Goal: Information Seeking & Learning: Check status

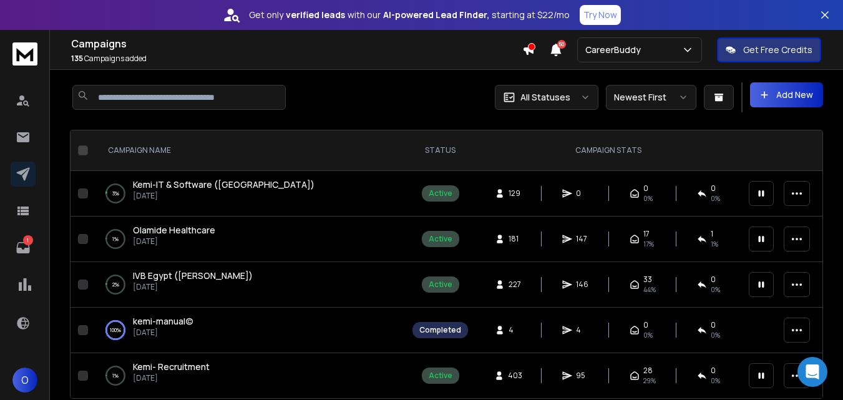
click at [185, 229] on span "Olamide Healthcare" at bounding box center [174, 230] width 82 height 12
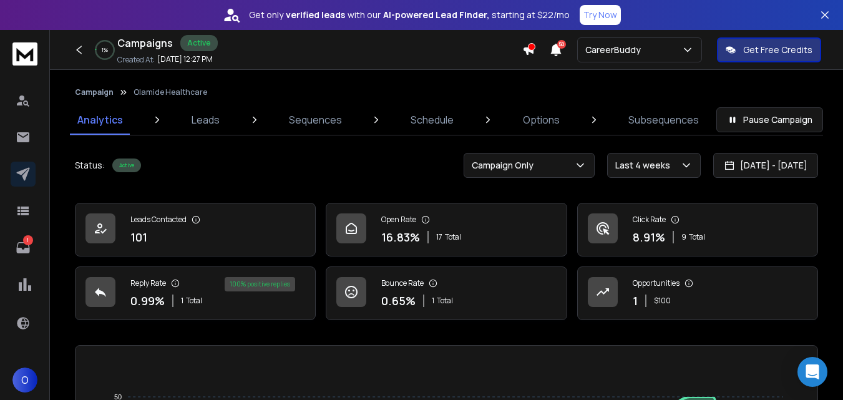
click at [641, 220] on p "Click Rate" at bounding box center [649, 220] width 33 height 10
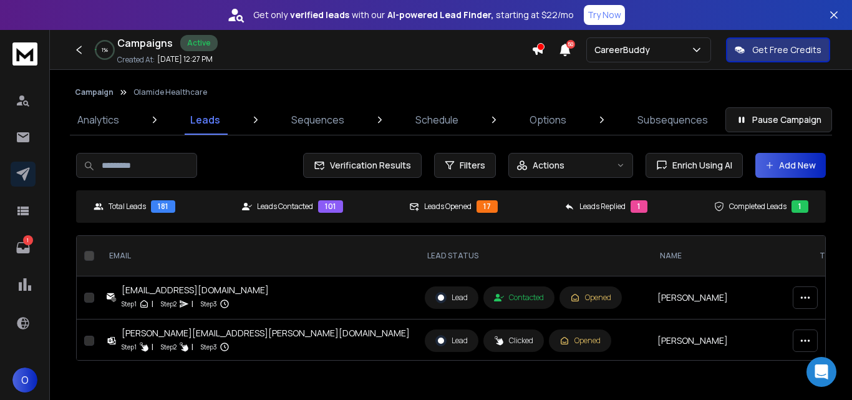
click at [96, 89] on button "Campaign" at bounding box center [94, 92] width 39 height 10
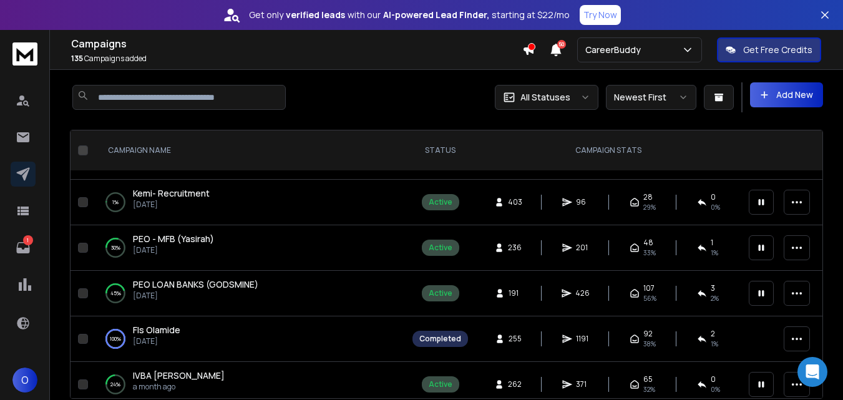
scroll to position [175, 0]
click at [157, 321] on td "100 % FIs Olamide 25 days ago" at bounding box center [249, 338] width 312 height 46
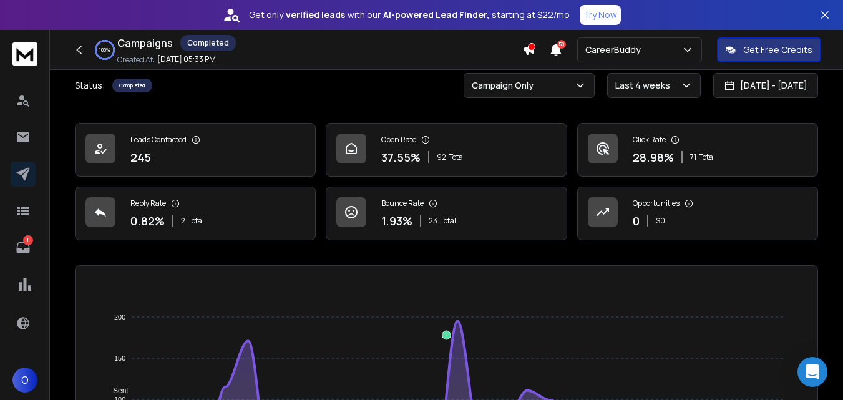
scroll to position [115, 0]
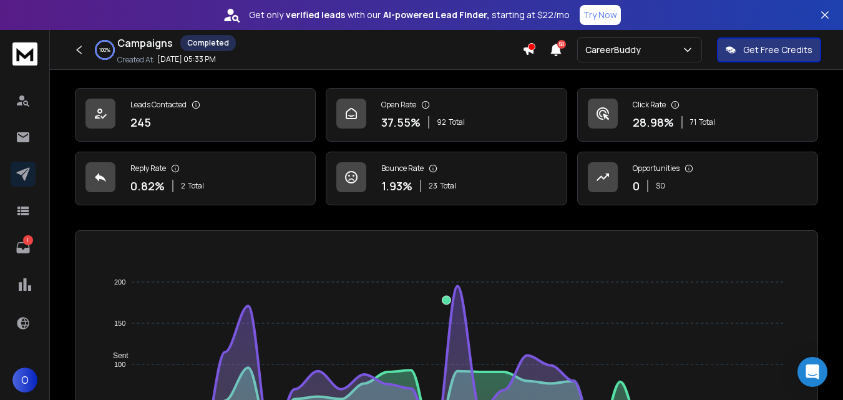
click at [644, 100] on p "Click Rate" at bounding box center [649, 105] width 33 height 10
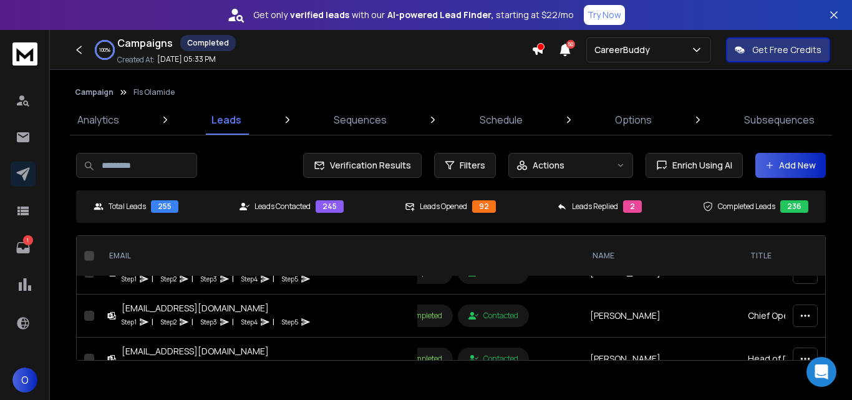
scroll to position [4158, 0]
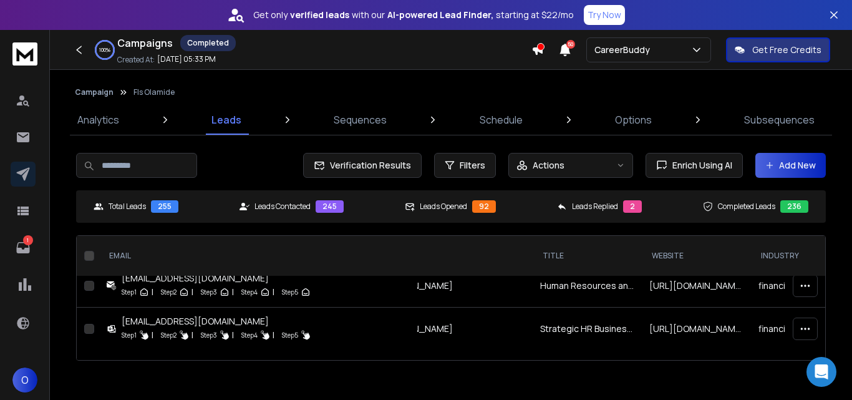
scroll to position [6533, 311]
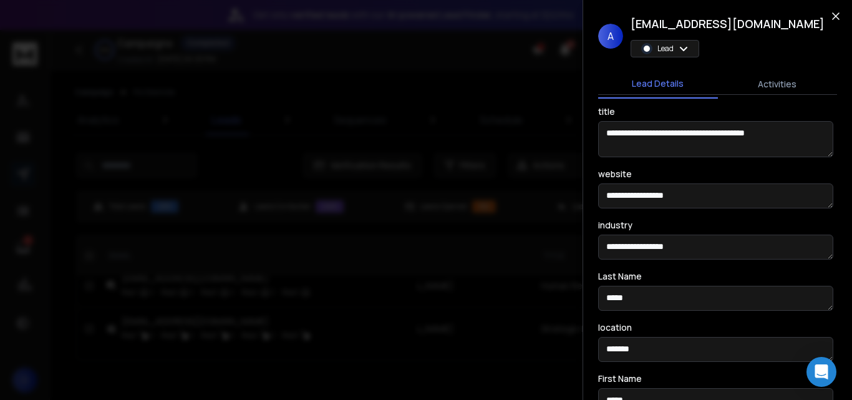
click at [833, 19] on icon "button" at bounding box center [836, 16] width 6 height 6
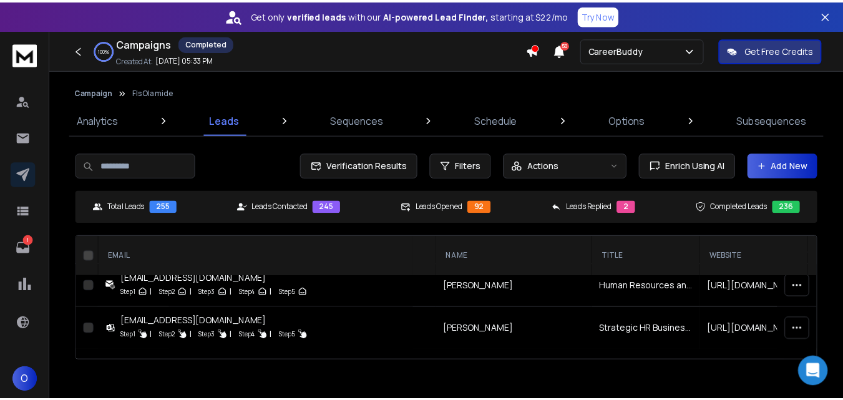
scroll to position [7243, 246]
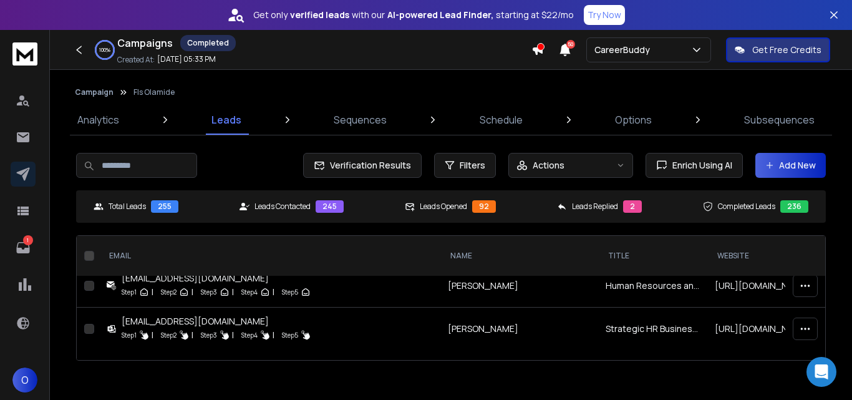
click at [90, 97] on div "Campaign FIs Olamide" at bounding box center [451, 92] width 762 height 20
click at [103, 91] on button "Campaign" at bounding box center [94, 92] width 39 height 10
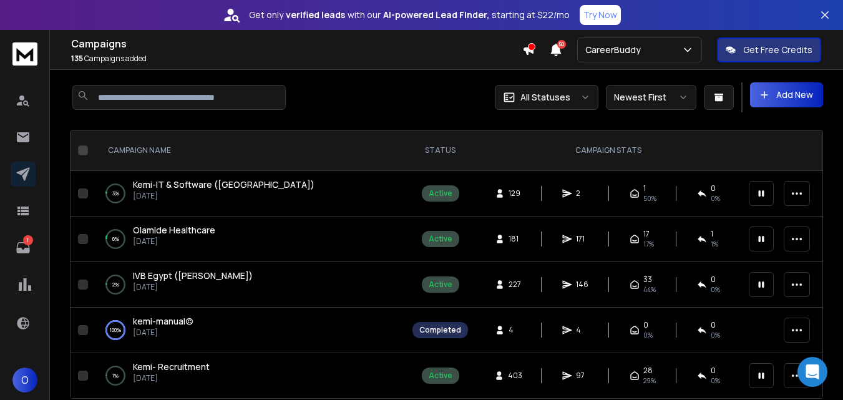
click at [197, 233] on span "Olamide Healthcare" at bounding box center [174, 230] width 82 height 12
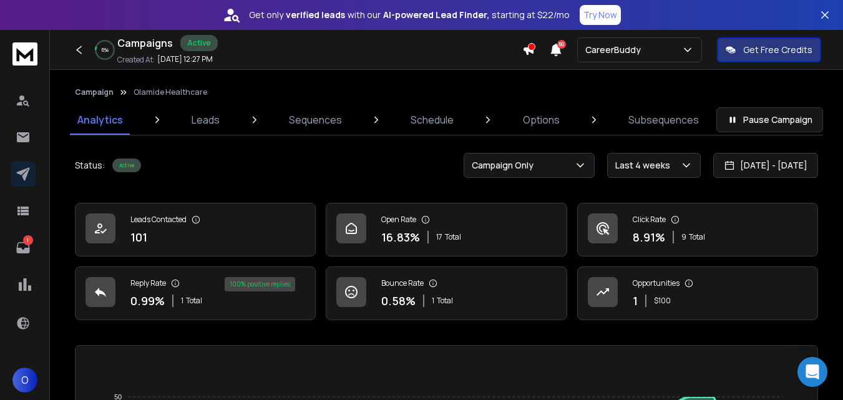
click at [165, 285] on p "Reply Rate" at bounding box center [148, 283] width 36 height 10
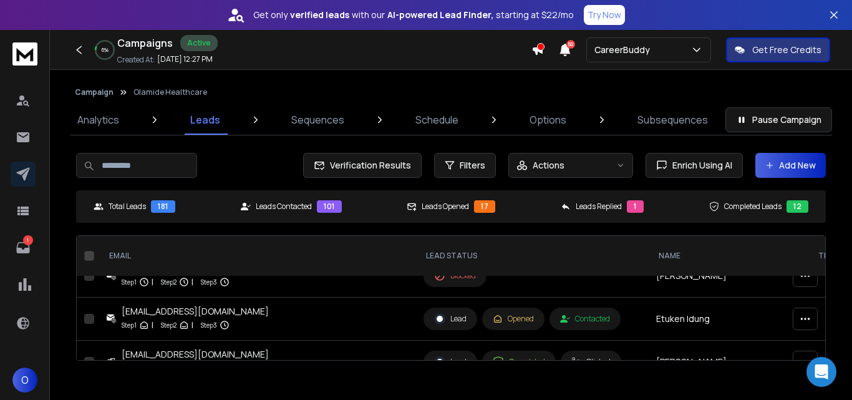
scroll to position [152, 1]
click at [117, 123] on p "Analytics" at bounding box center [98, 119] width 42 height 15
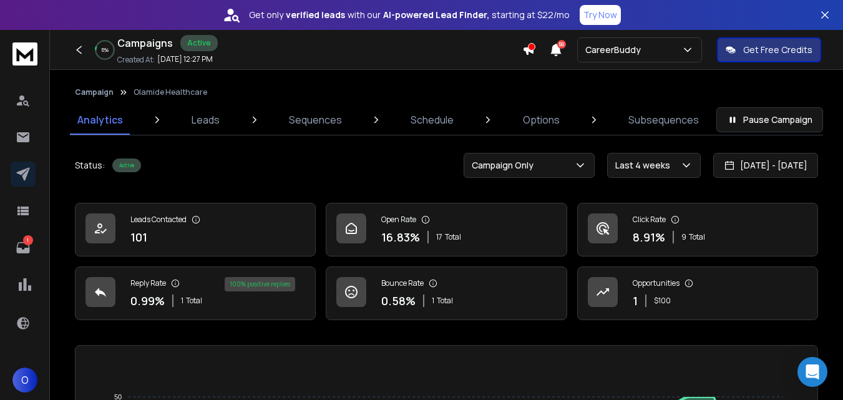
click at [104, 289] on icon at bounding box center [100, 292] width 15 height 15
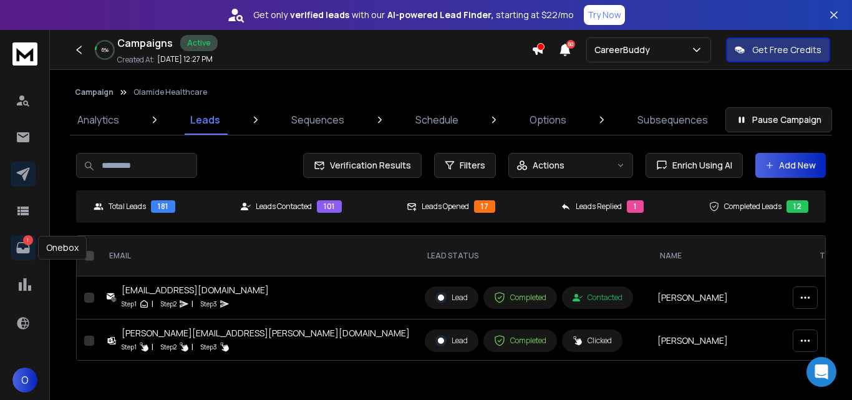
click at [26, 241] on p "1" at bounding box center [28, 240] width 10 height 10
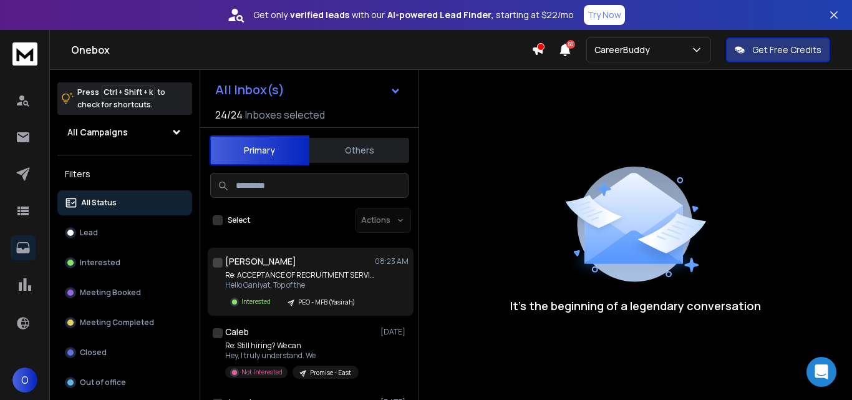
click at [313, 288] on p "Hello Ganiyat, Top of the" at bounding box center [300, 285] width 150 height 10
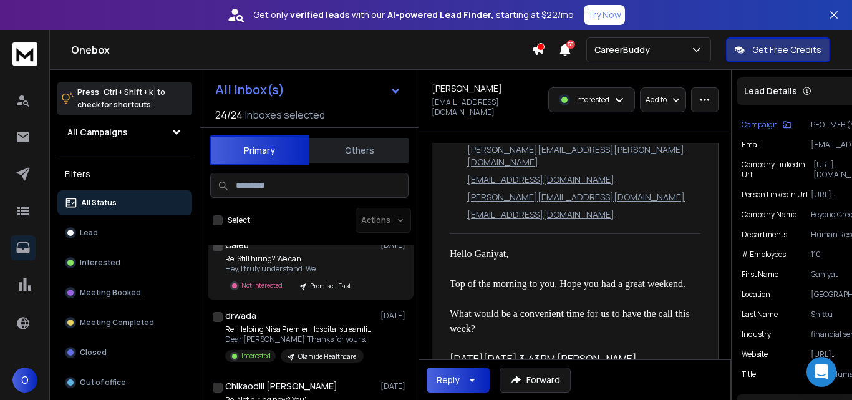
scroll to position [89, 0]
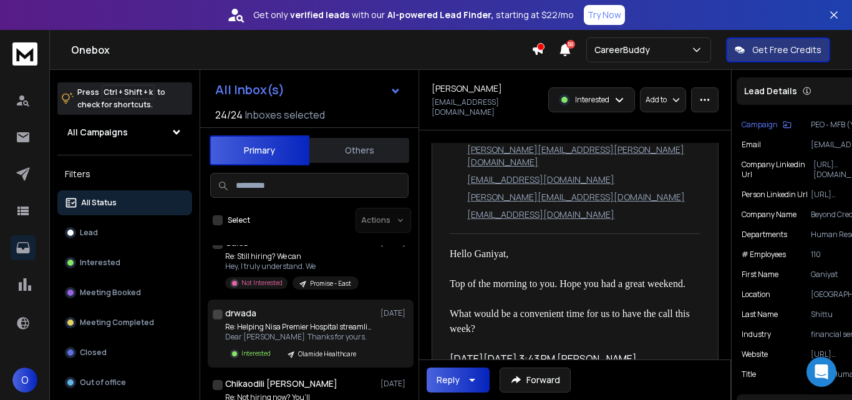
click at [333, 329] on p "Re: Helping Nisa Premier Hospital streamline" at bounding box center [300, 327] width 150 height 10
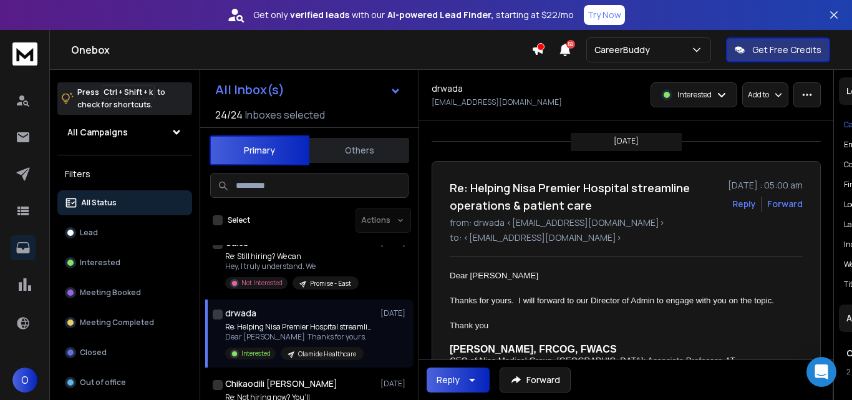
scroll to position [0, 0]
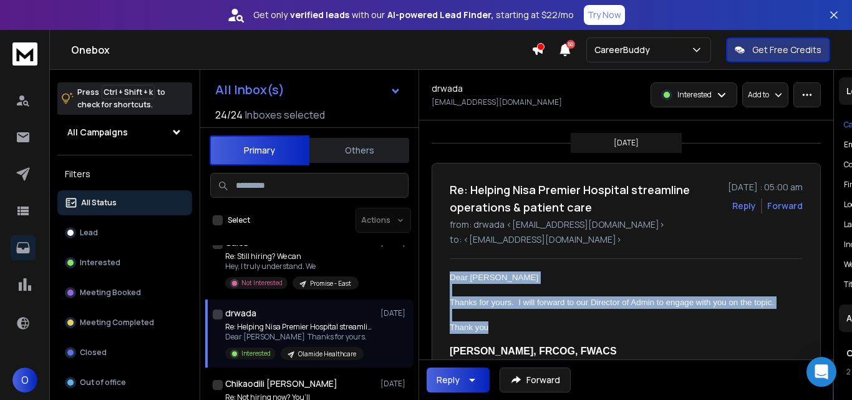
drag, startPoint x: 444, startPoint y: 273, endPoint x: 502, endPoint y: 338, distance: 87.5
copy div "Dear Olamide Thanks for yours. I will forward to our Director of Admin to engag…"
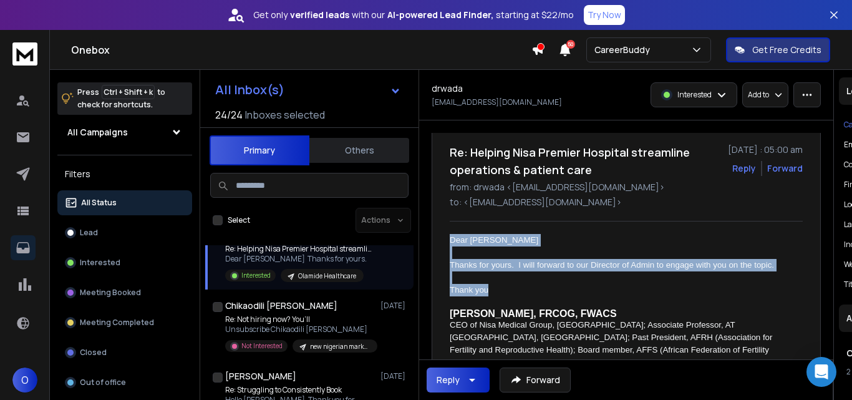
scroll to position [39, 0]
